Goal: Task Accomplishment & Management: Manage account settings

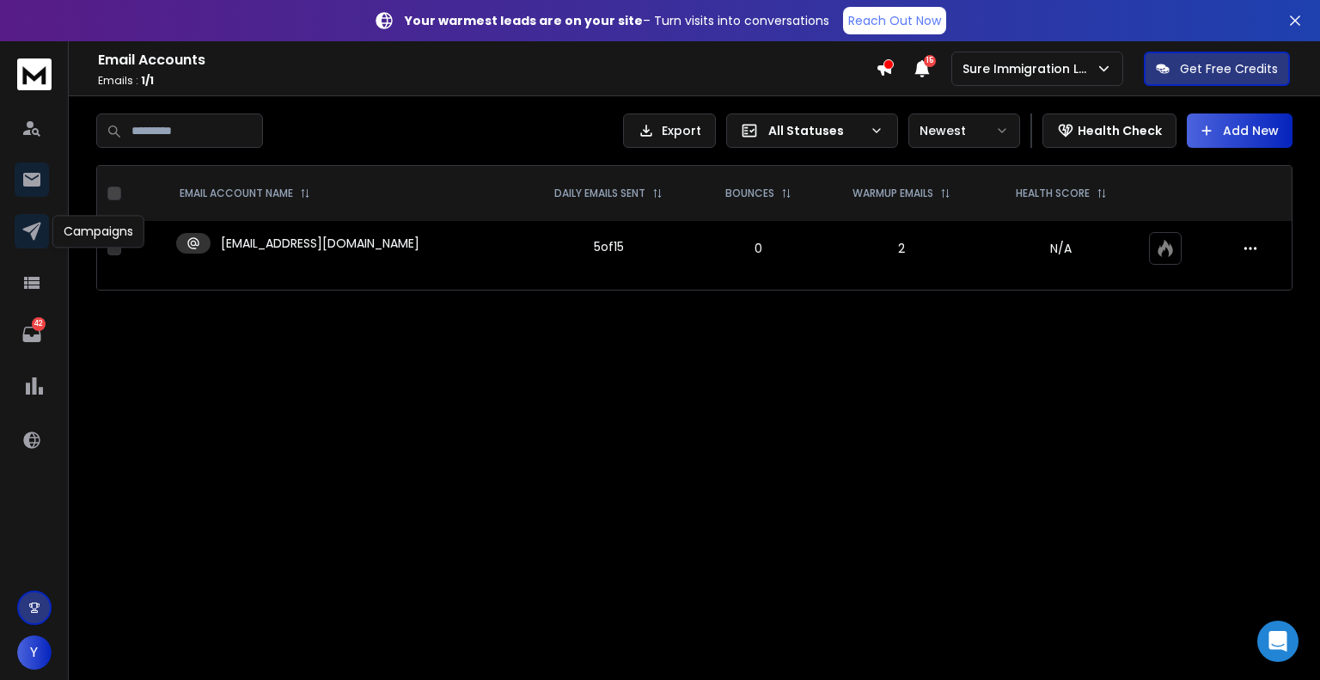
click at [20, 216] on link at bounding box center [32, 231] width 34 height 34
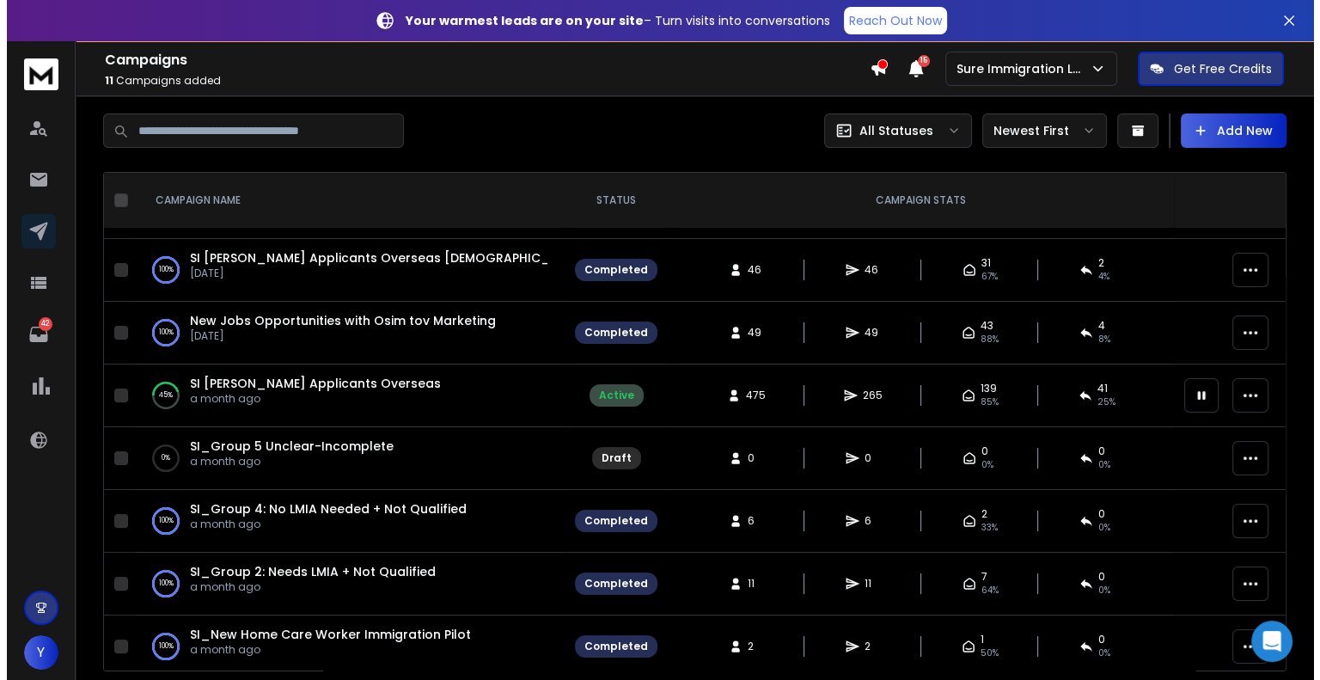
scroll to position [86, 0]
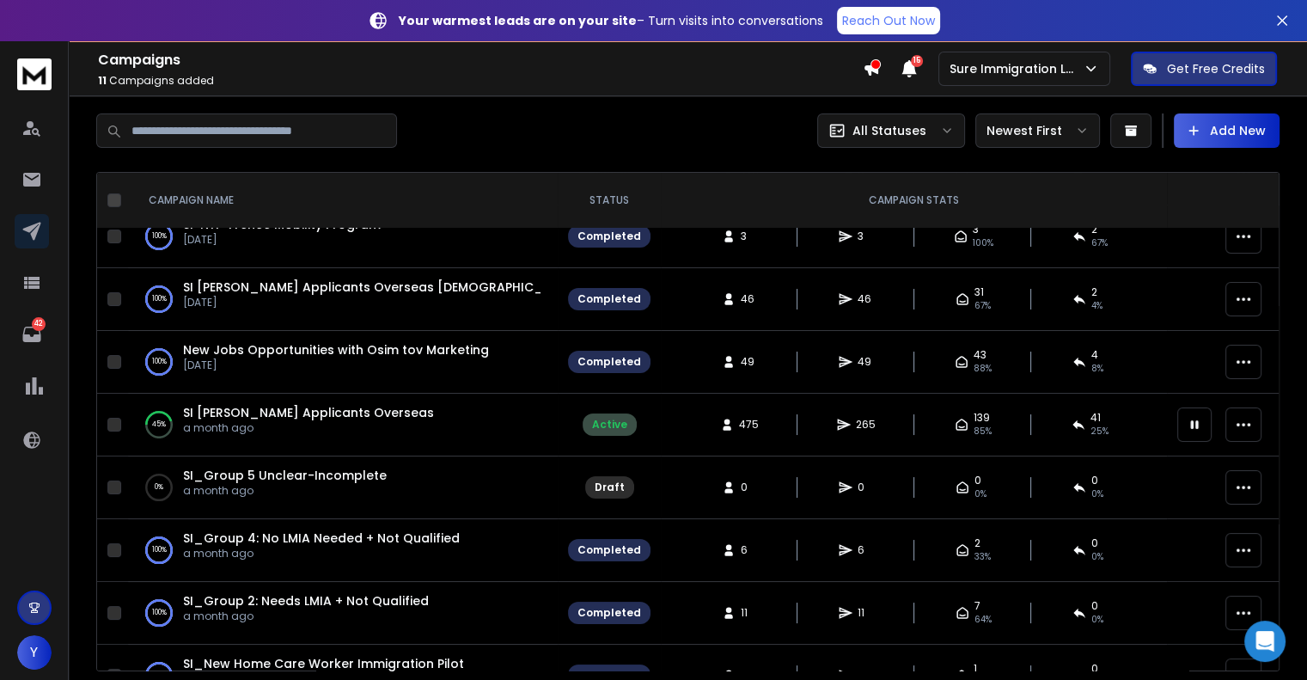
click at [370, 421] on p "a month ago" at bounding box center [308, 428] width 251 height 14
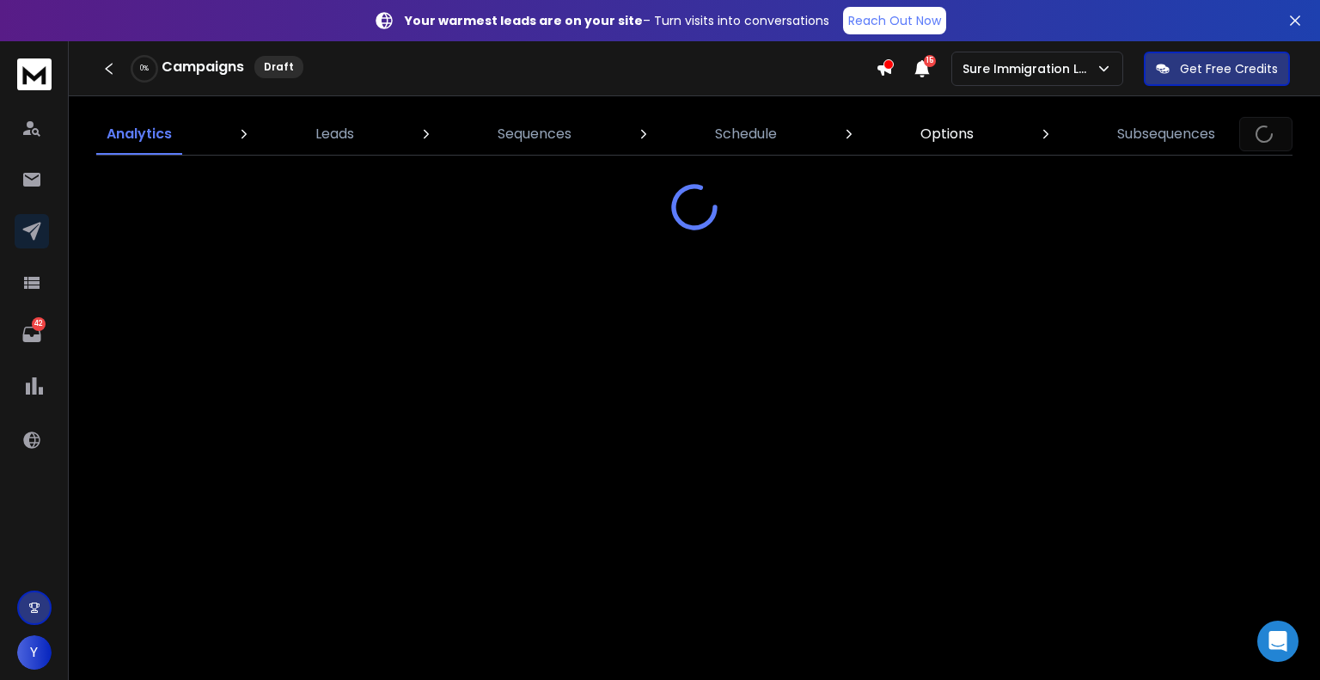
click at [947, 141] on p "Options" at bounding box center [947, 134] width 53 height 21
select select "*********"
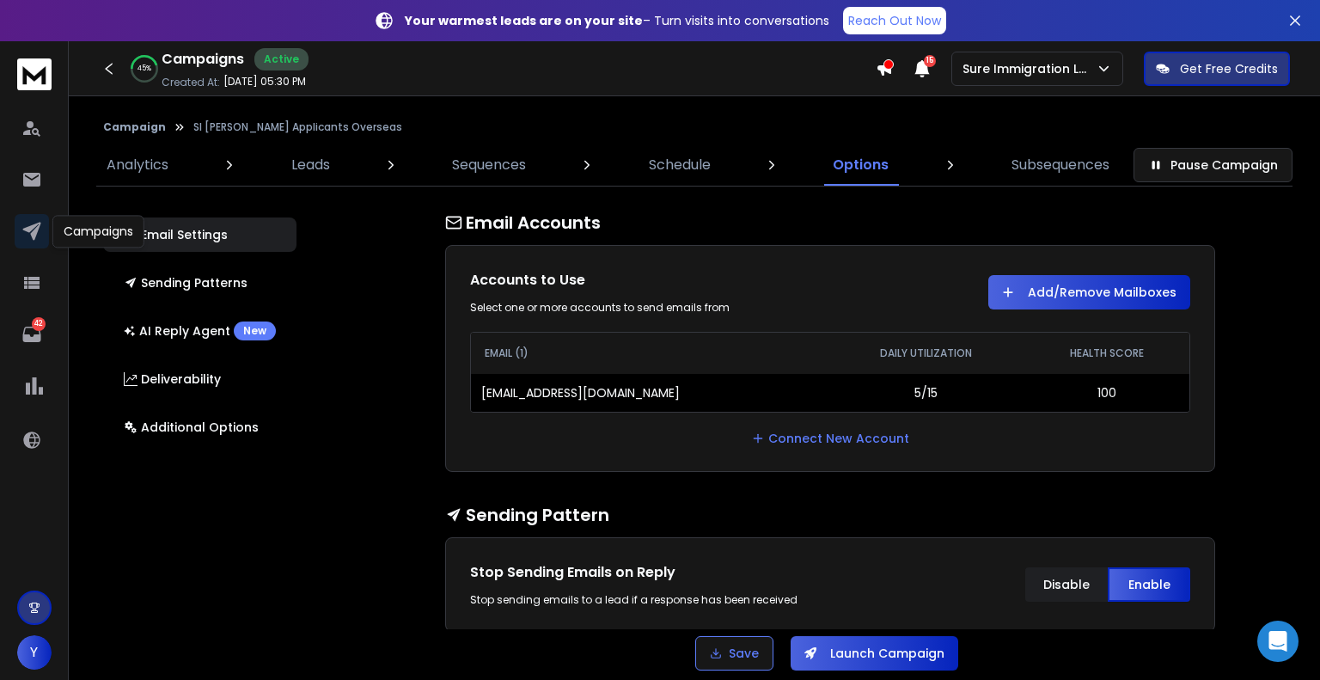
click at [38, 221] on icon at bounding box center [31, 231] width 21 height 21
